Goal: Find contact information

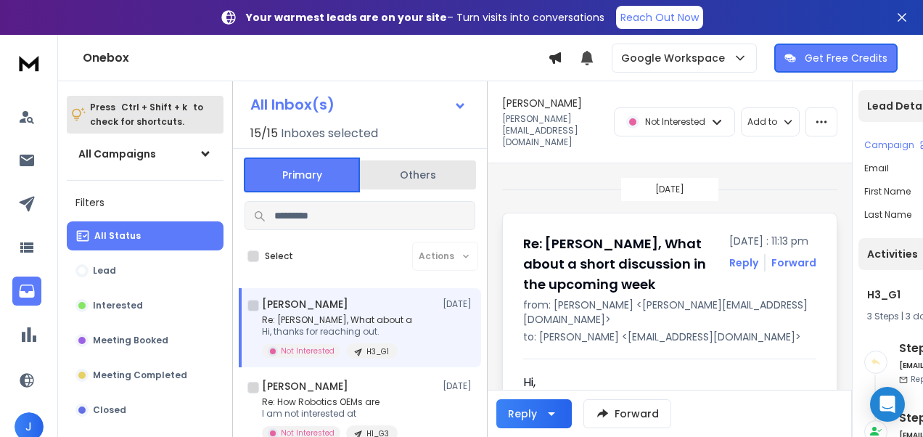
click at [568, 134] on p "[PERSON_NAME][EMAIL_ADDRESS][DOMAIN_NAME]" at bounding box center [553, 130] width 103 height 35
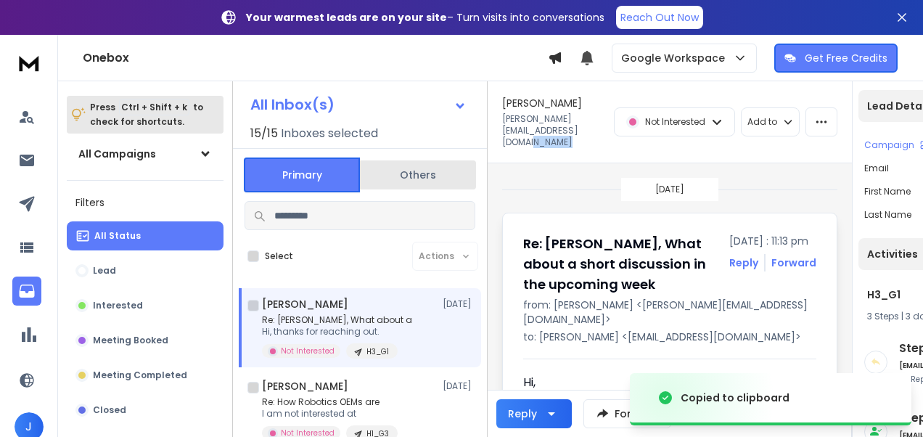
click at [568, 134] on p "[PERSON_NAME][EMAIL_ADDRESS][DOMAIN_NAME]" at bounding box center [553, 130] width 103 height 35
copy p "[PERSON_NAME][EMAIL_ADDRESS][DOMAIN_NAME]"
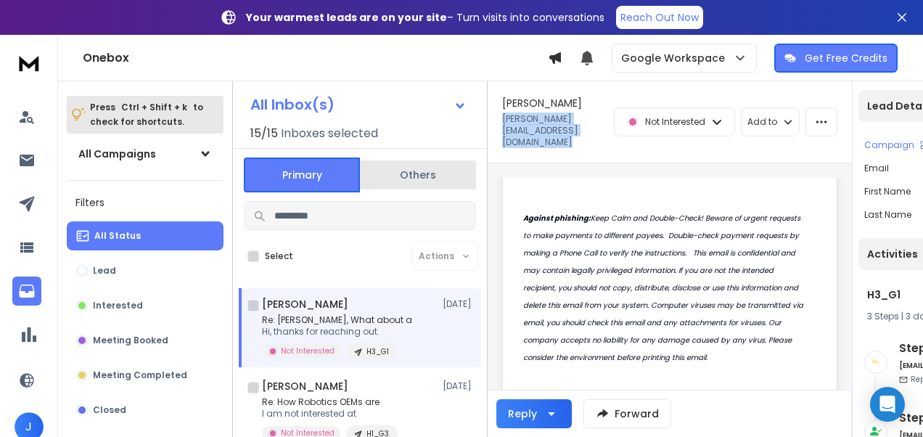
scroll to position [2961, 0]
click at [690, 425] on div "View all 3 replies" at bounding box center [670, 436] width 105 height 23
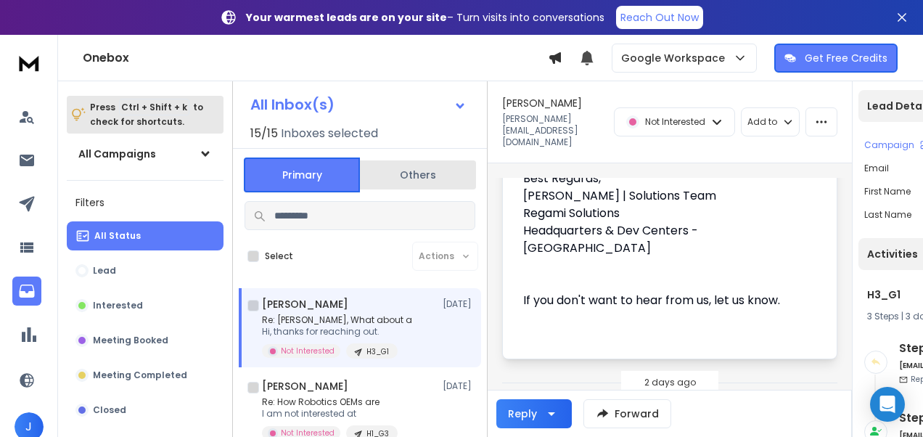
scroll to position [5764, 0]
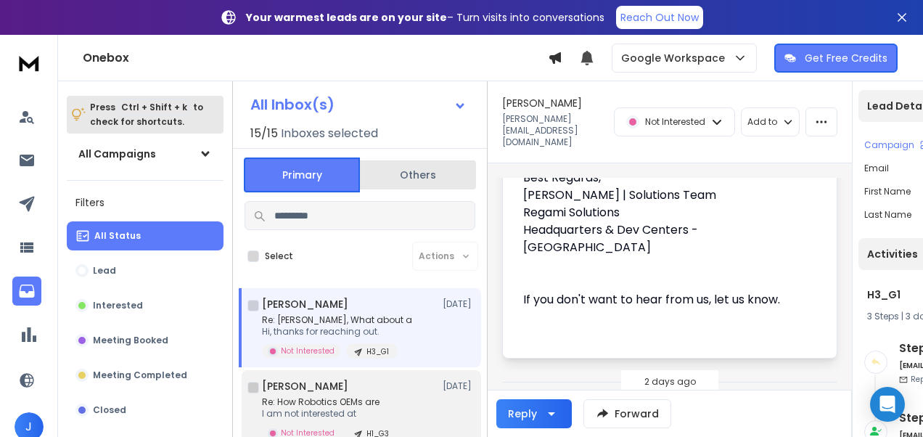
click at [361, 385] on div "[PERSON_NAME] [DATE]" at bounding box center [368, 386] width 213 height 15
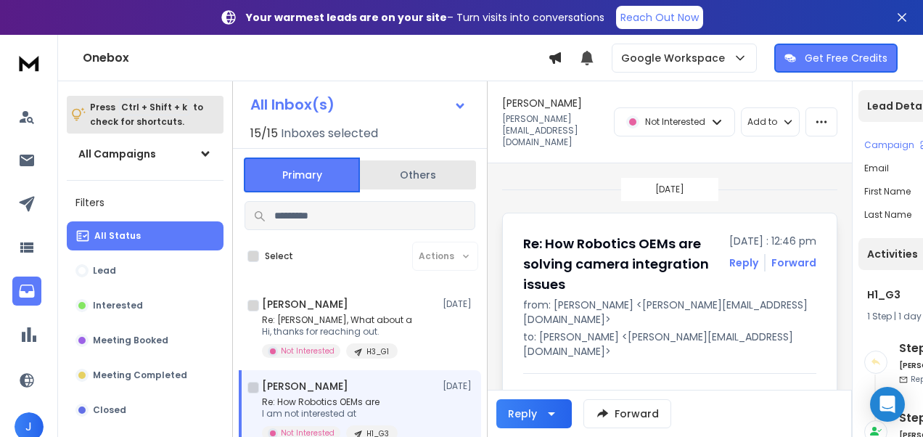
click at [605, 118] on div "[PERSON_NAME] [PERSON_NAME] [PERSON_NAME][EMAIL_ADDRESS][DOMAIN_NAME]" at bounding box center [553, 122] width 103 height 52
copy p "[PERSON_NAME][EMAIL_ADDRESS][DOMAIN_NAME]"
